Goal: Communication & Community: Answer question/provide support

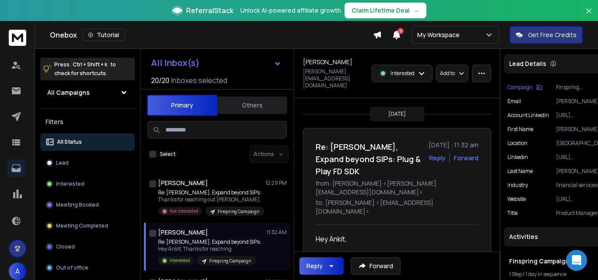
scroll to position [66, 0]
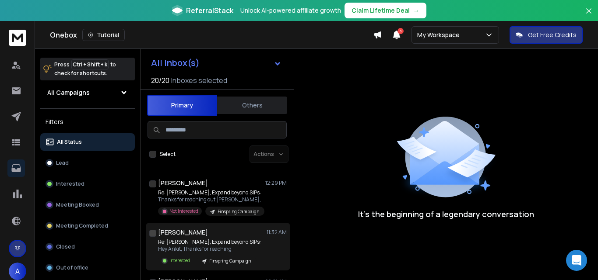
click at [187, 247] on p "Hey Ankit, Thanks for reaching" at bounding box center [209, 249] width 103 height 7
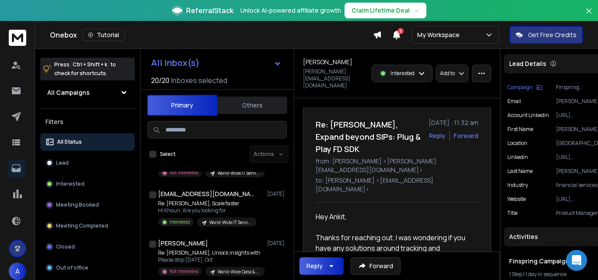
scroll to position [237, 0]
click at [214, 199] on p "Re: [PERSON_NAME], Scale faster" at bounding box center [207, 202] width 98 height 7
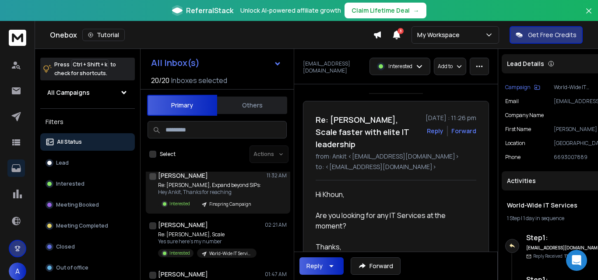
scroll to position [0, 0]
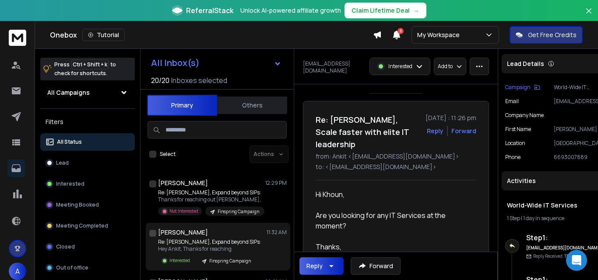
click at [205, 234] on div "Tapan Saraph 11:32 AM" at bounding box center [222, 232] width 129 height 9
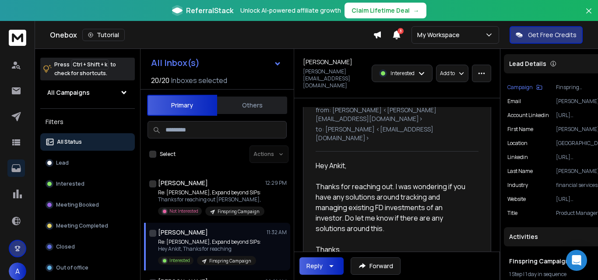
scroll to position [80, 0]
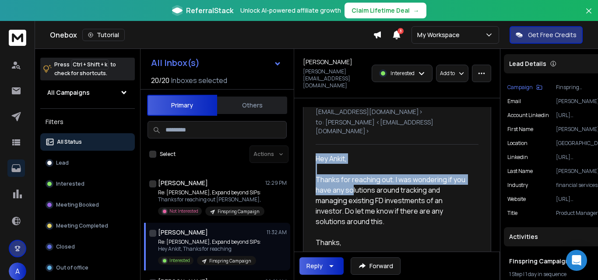
drag, startPoint x: 351, startPoint y: 158, endPoint x: 316, endPoint y: 121, distance: 51.1
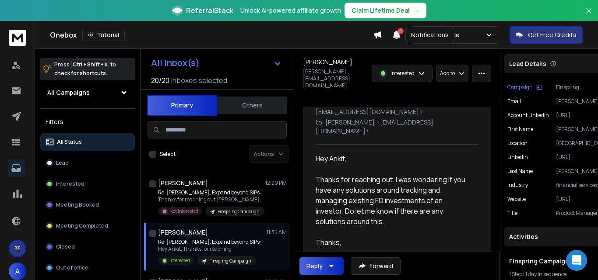
click at [397, 34] on icon at bounding box center [396, 34] width 8 height 9
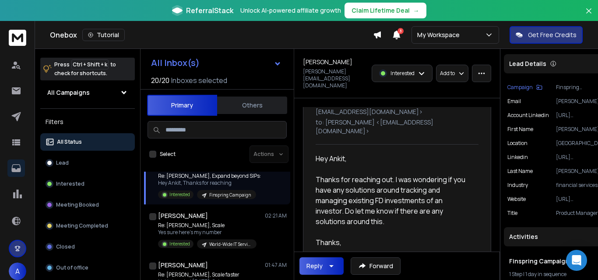
scroll to position [66, 0]
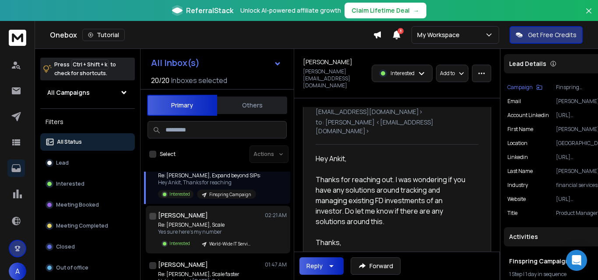
click at [212, 235] on p "Yes sure here's my number" at bounding box center [207, 232] width 98 height 7
